Goal: Task Accomplishment & Management: Use online tool/utility

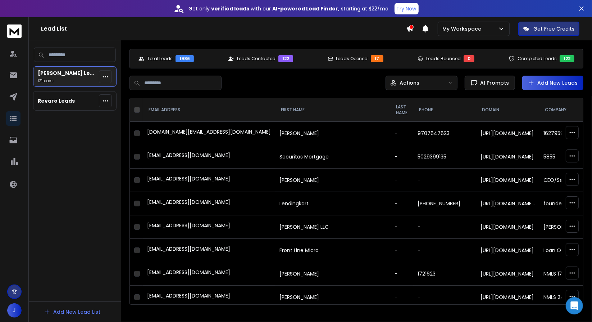
click at [79, 96] on div "Revaro Leads" at bounding box center [74, 100] width 83 height 19
click at [85, 94] on div "Revaro Leads" at bounding box center [74, 100] width 83 height 19
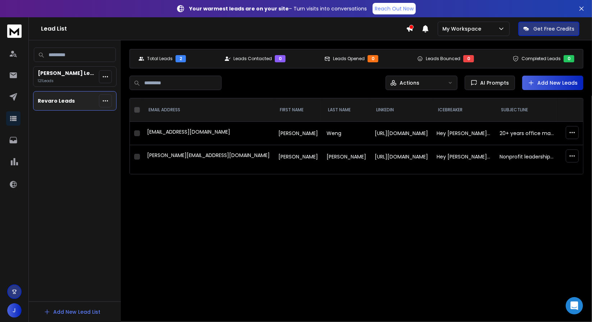
click at [437, 132] on td "Hey [PERSON_NAME],<br /><br /> Saw you've been the Office Manager at Engineered…" at bounding box center [463, 133] width 63 height 23
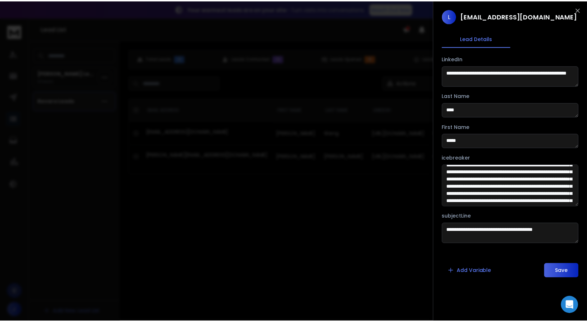
scroll to position [15, 0]
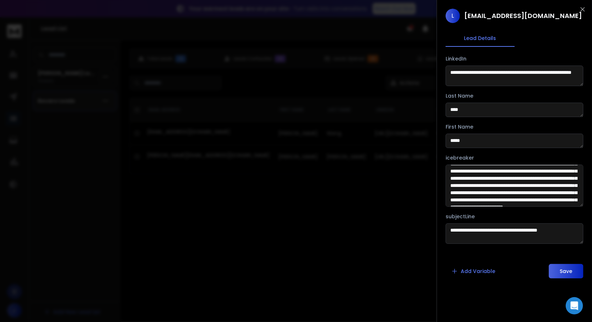
click at [354, 200] on div at bounding box center [296, 161] width 592 height 322
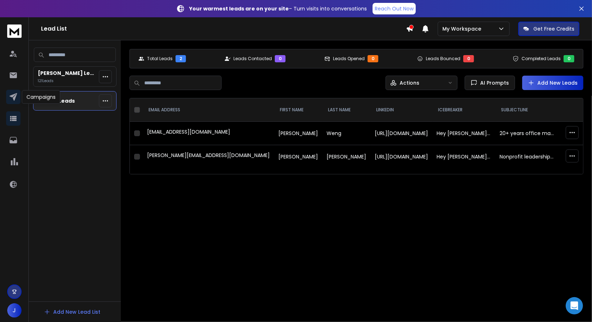
click at [19, 94] on link at bounding box center [13, 97] width 14 height 14
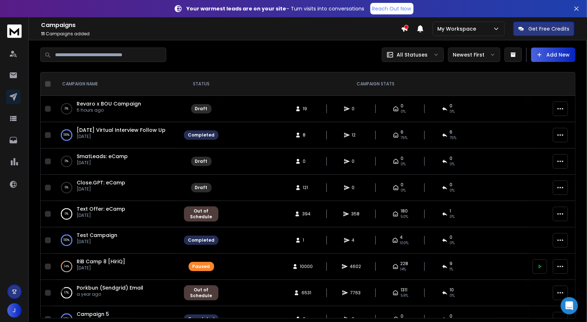
click at [566, 58] on button "Add New" at bounding box center [553, 54] width 44 height 14
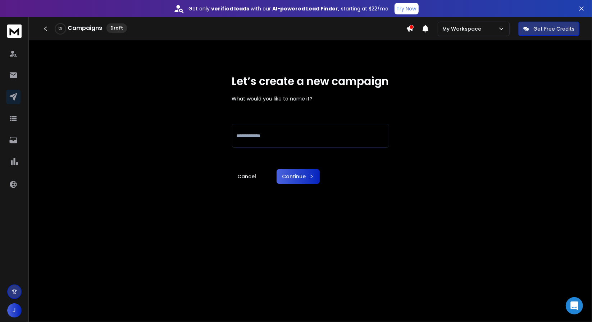
click at [295, 136] on input at bounding box center [310, 136] width 157 height 24
type input "**********"
click at [297, 173] on button "Continue" at bounding box center [298, 176] width 43 height 14
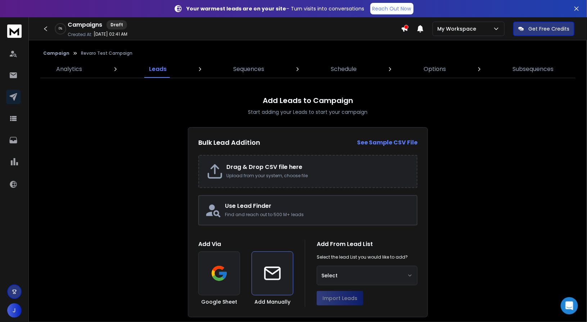
scroll to position [4, 0]
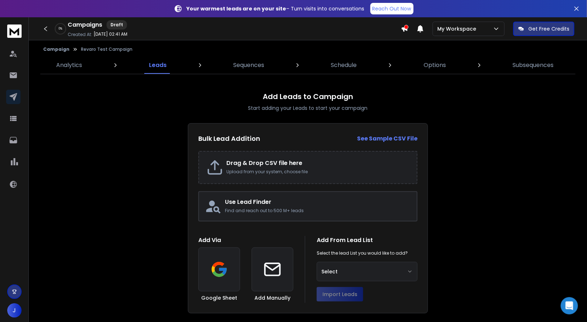
click at [355, 264] on button "Select" at bounding box center [366, 270] width 101 height 19
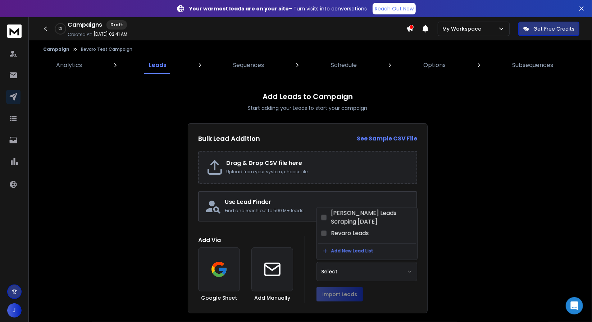
click at [357, 236] on div "Revaro Leads" at bounding box center [350, 233] width 38 height 9
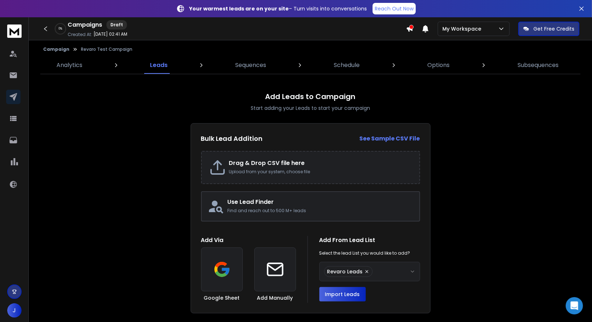
click at [335, 300] on button "Import Leads" at bounding box center [342, 294] width 46 height 14
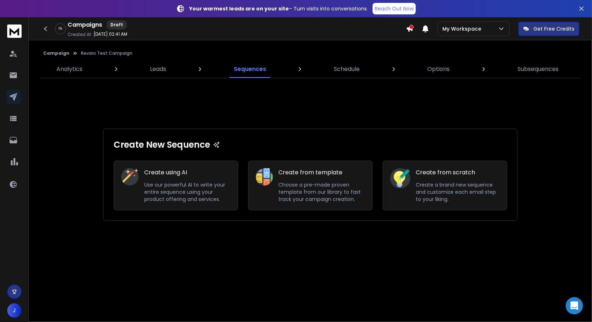
click at [397, 184] on img at bounding box center [400, 178] width 20 height 20
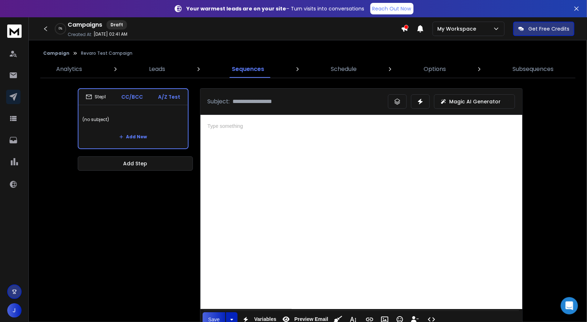
click at [332, 154] on div at bounding box center [361, 211] width 322 height 193
click at [415, 100] on button "button" at bounding box center [420, 101] width 19 height 14
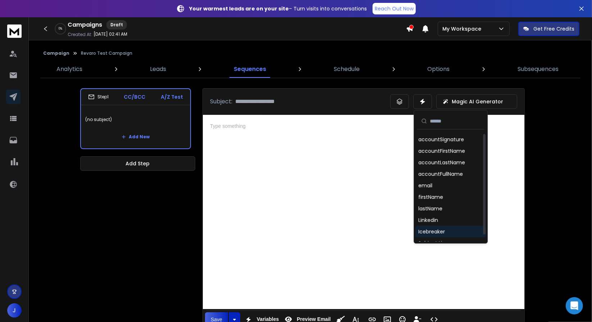
click at [433, 235] on div "Icebreaker" at bounding box center [450, 231] width 70 height 12
type input "**********"
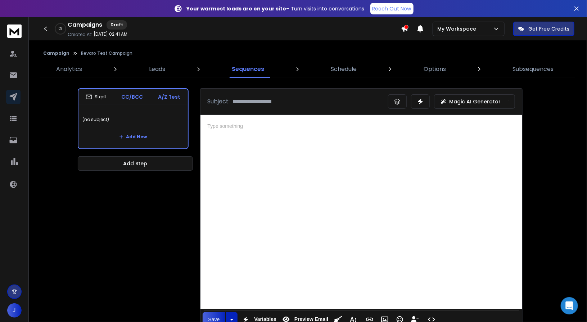
click at [296, 131] on div at bounding box center [361, 211] width 322 height 193
click at [268, 102] on input at bounding box center [303, 101] width 141 height 9
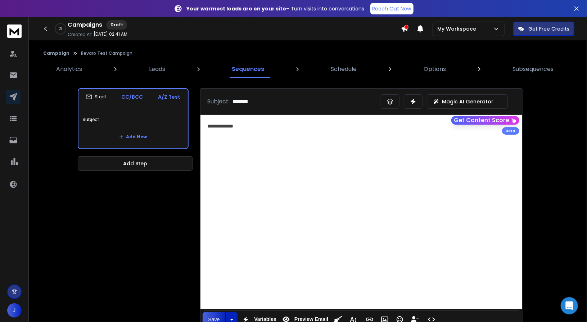
type input "*******"
click at [172, 192] on div "Step 1 CC/BCC A/Z Test Subject Add New Add Step" at bounding box center [135, 208] width 115 height 241
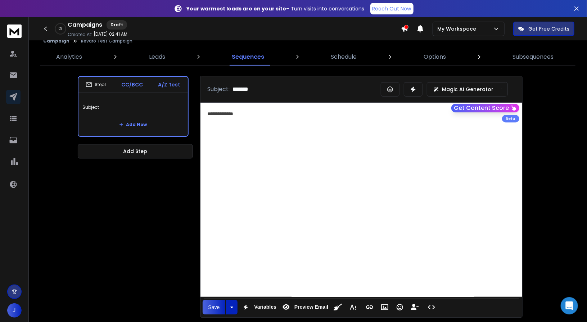
scroll to position [14, 0]
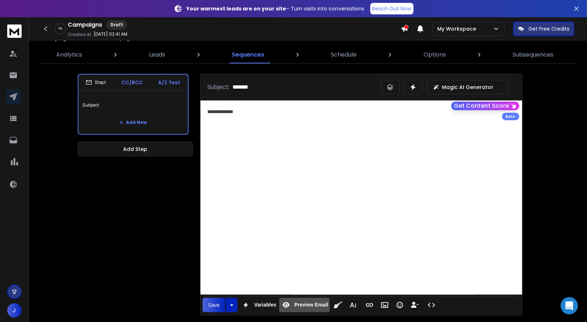
click at [300, 305] on span "Preview Email" at bounding box center [311, 304] width 37 height 6
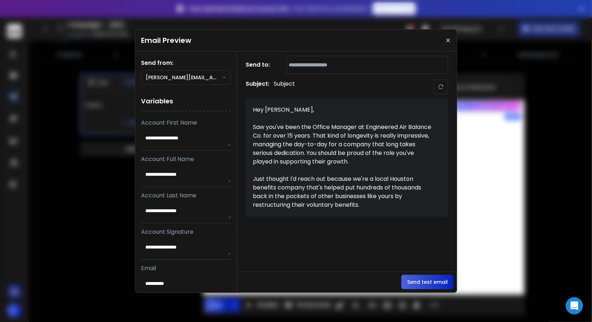
click at [87, 211] on div "**********" at bounding box center [296, 161] width 592 height 278
click at [445, 42] on icon at bounding box center [448, 40] width 6 height 6
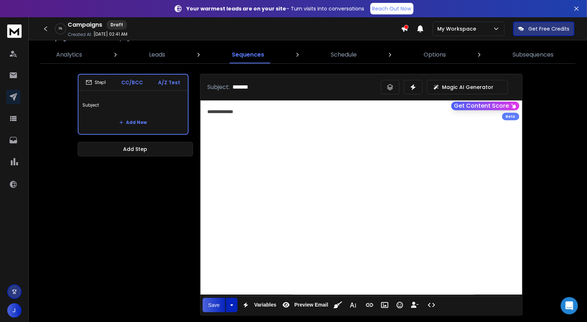
scroll to position [0, 0]
